Goal: Find specific page/section: Find specific page/section

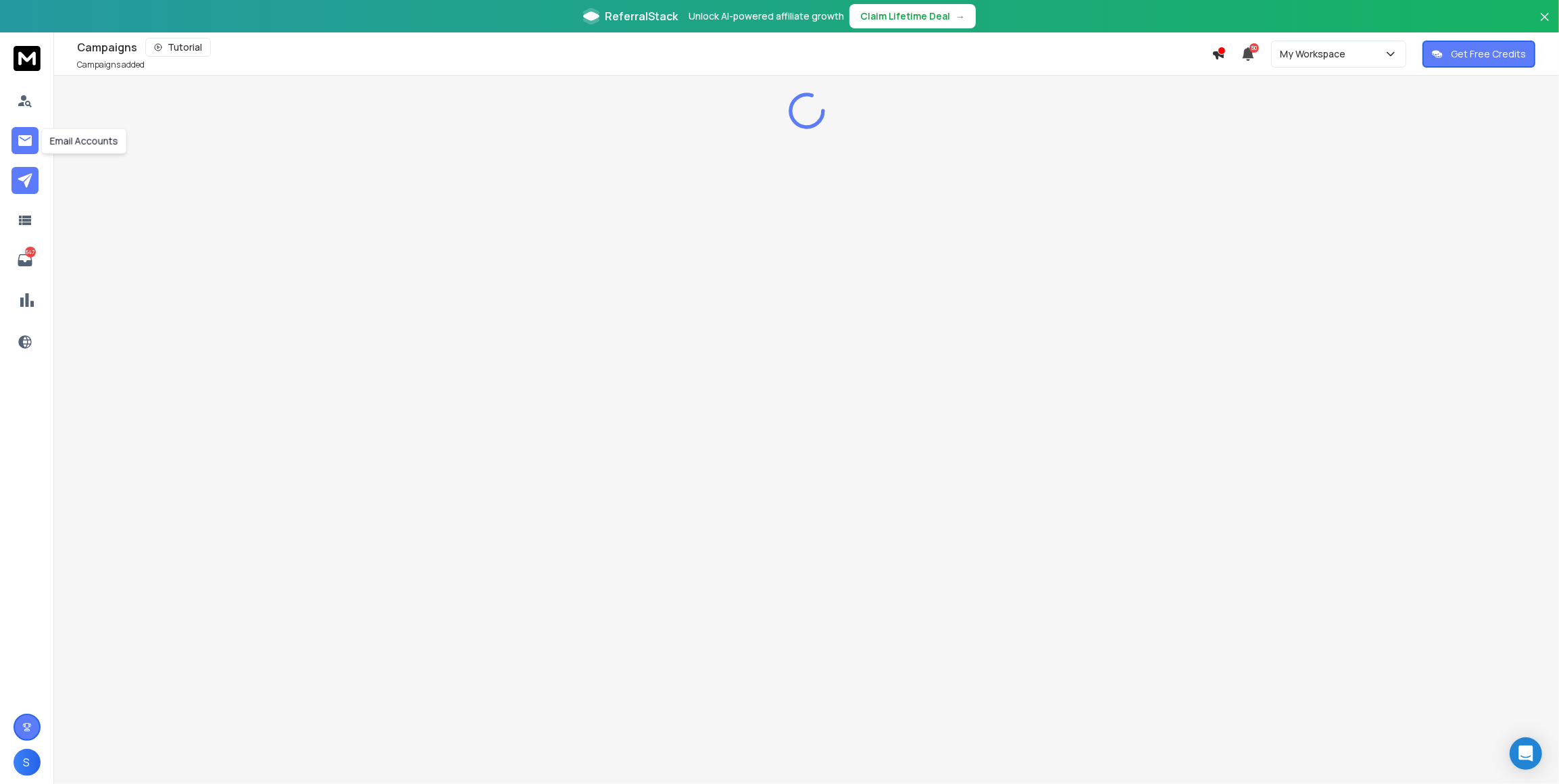
click at [23, 151] on link at bounding box center [25, 140] width 27 height 27
click at [28, 185] on icon at bounding box center [25, 180] width 14 height 14
